Goal: Communication & Community: Answer question/provide support

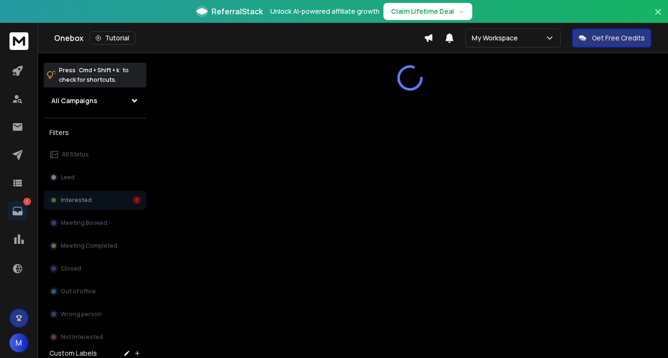
click at [85, 197] on div "All Status Lead Interested 1 Meeting Booked Meeting Completed Closed Out of off…" at bounding box center [95, 245] width 103 height 201
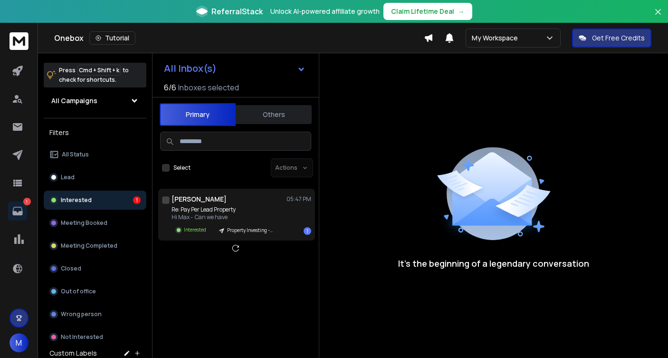
click at [234, 202] on div "[PERSON_NAME] 05:47 PM" at bounding box center [241, 198] width 140 height 9
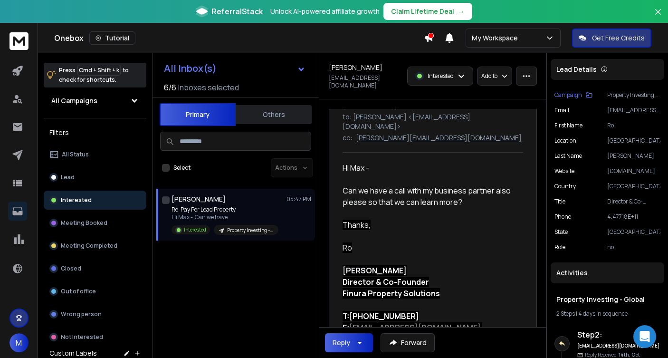
scroll to position [111, 0]
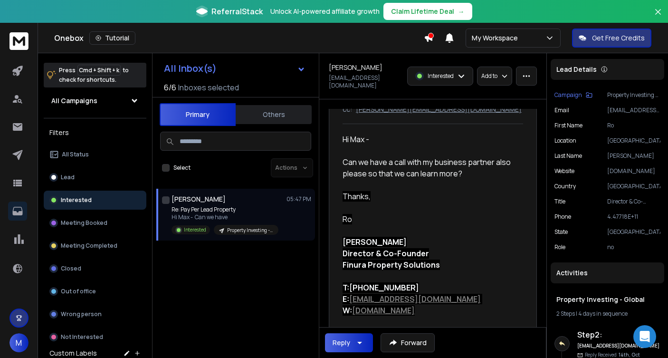
click at [415, 305] on link "[DOMAIN_NAME]" at bounding box center [383, 310] width 63 height 10
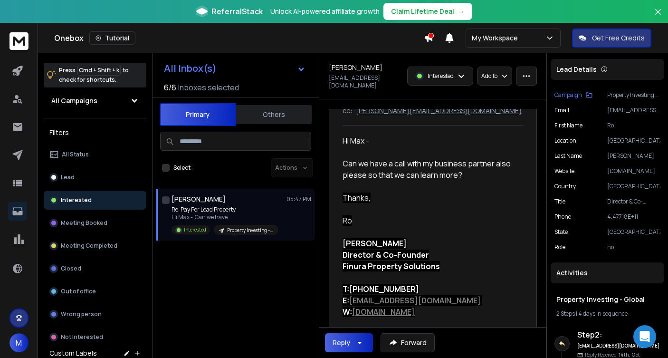
scroll to position [0, 0]
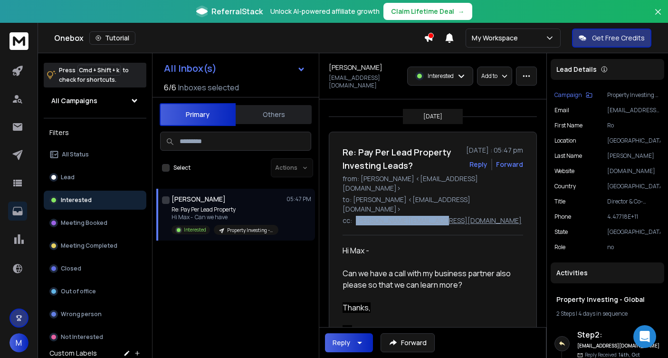
drag, startPoint x: 452, startPoint y: 207, endPoint x: 351, endPoint y: 207, distance: 100.2
click at [352, 216] on div "cc: [PERSON_NAME][EMAIL_ADDRESS][DOMAIN_NAME]" at bounding box center [432, 220] width 180 height 9
copy div "[PERSON_NAME][EMAIL_ADDRESS][DOMAIN_NAME]"
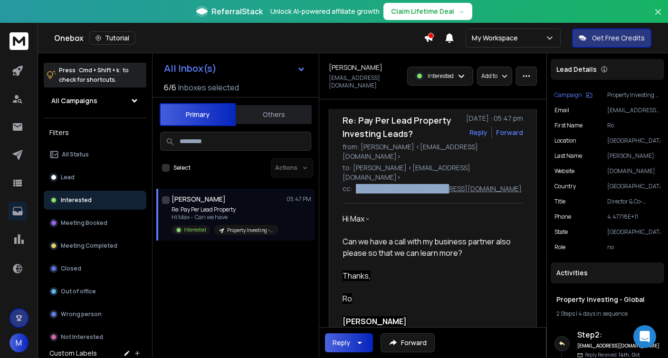
scroll to position [36, 0]
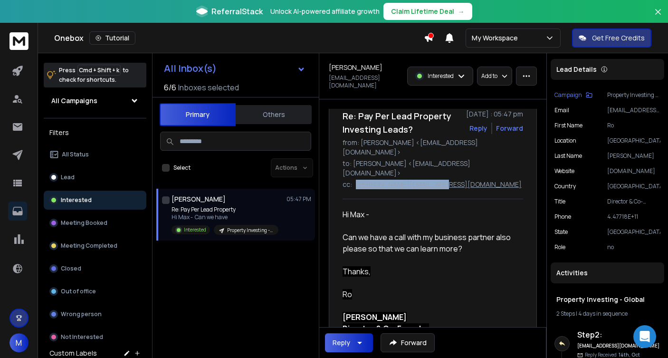
click at [487, 123] on button "Reply" at bounding box center [478, 127] width 18 height 9
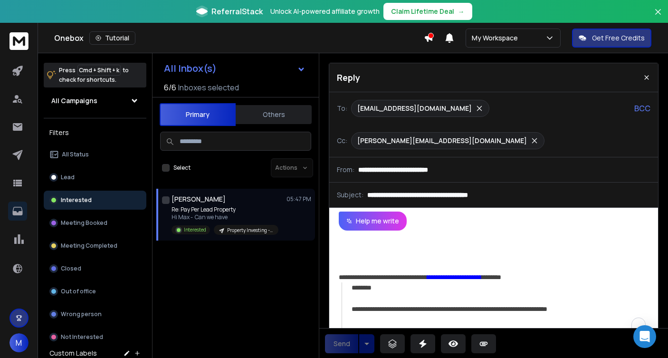
click at [359, 236] on div "**********" at bounding box center [493, 285] width 329 height 111
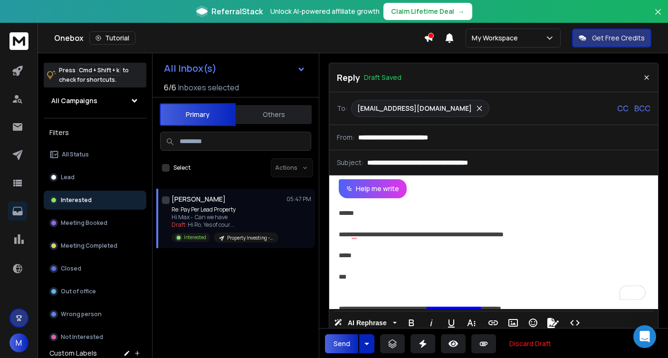
click at [558, 235] on div "**********" at bounding box center [492, 234] width 307 height 10
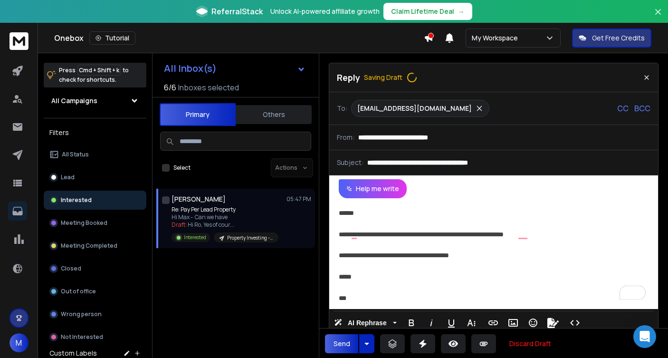
click at [349, 343] on button "Send" at bounding box center [341, 343] width 33 height 19
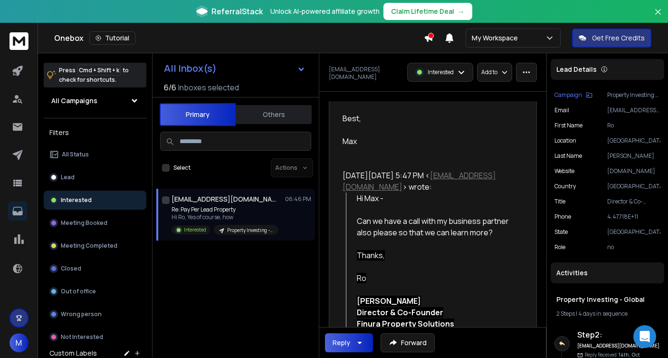
scroll to position [184, 0]
